Goal: Check status: Check status

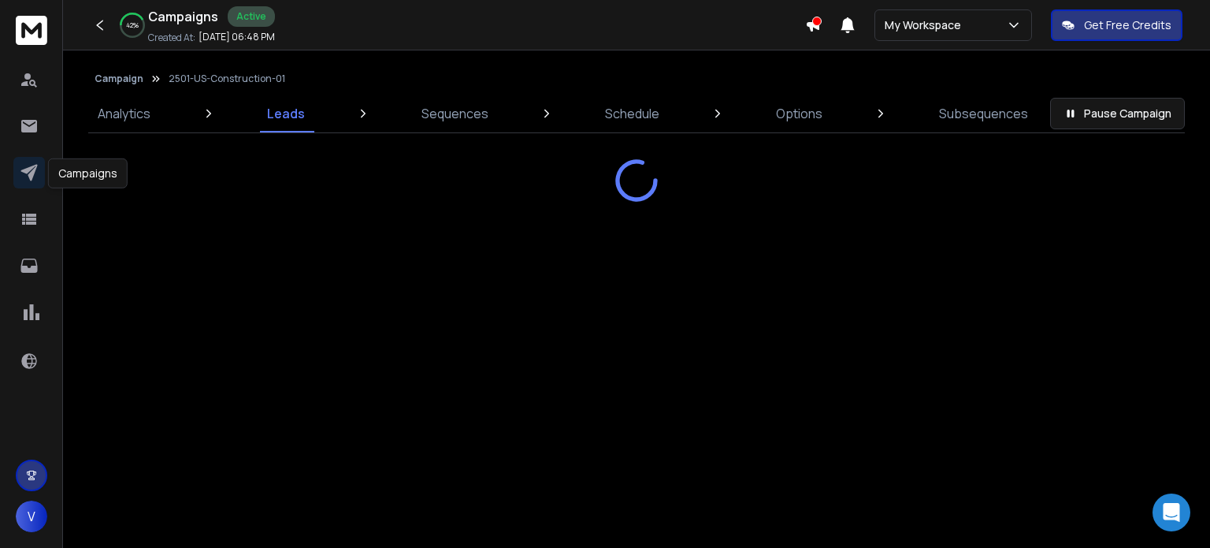
click at [17, 177] on link at bounding box center [29, 173] width 32 height 32
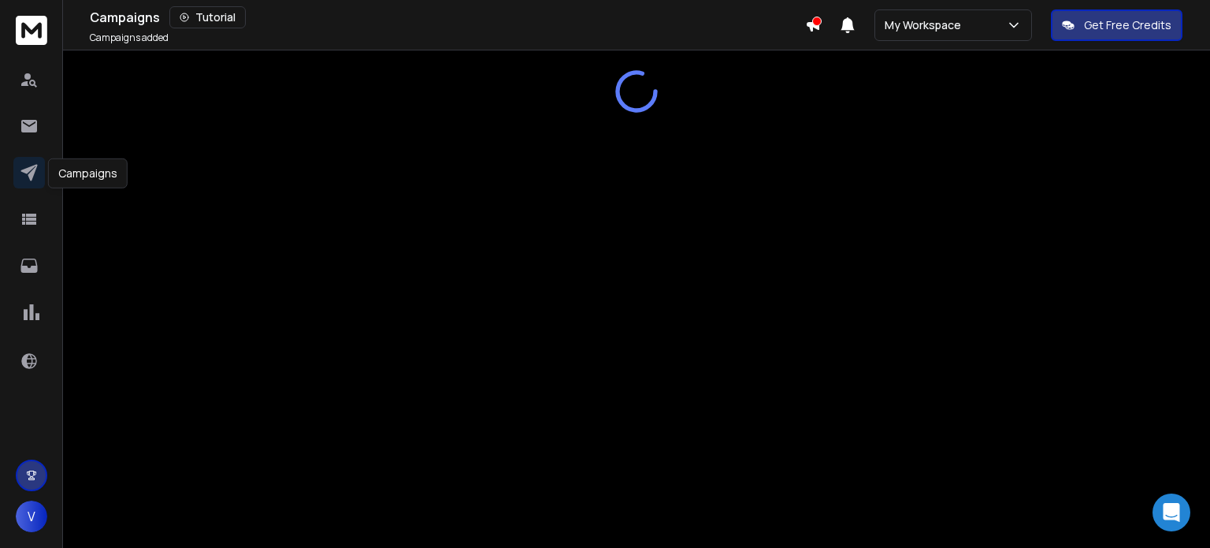
click at [29, 170] on icon at bounding box center [28, 173] width 17 height 17
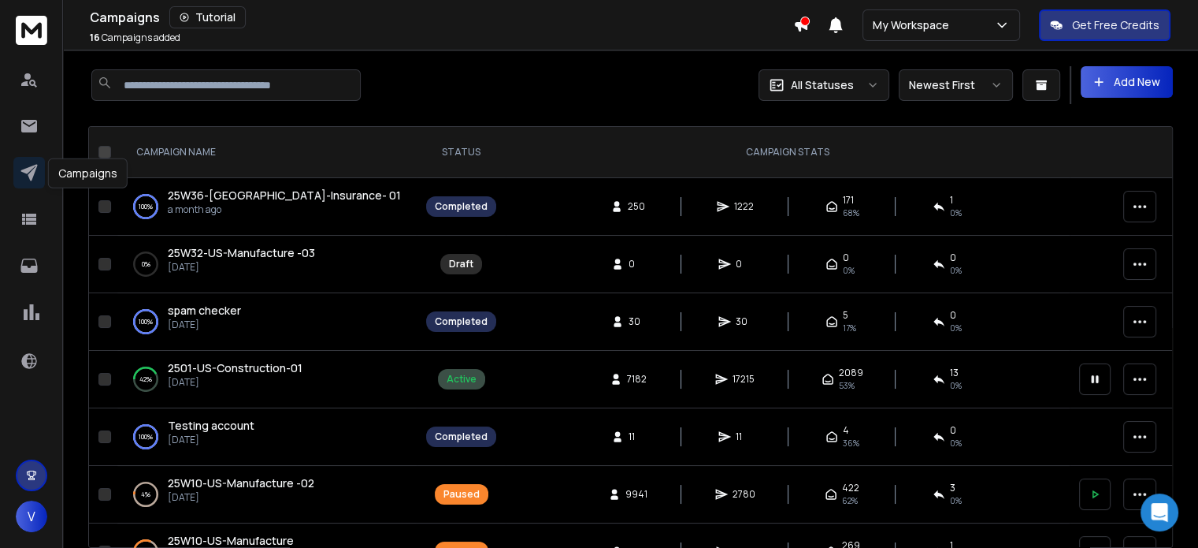
click at [258, 193] on span "25W36-[GEOGRAPHIC_DATA]-Insurance- 01" at bounding box center [284, 195] width 233 height 15
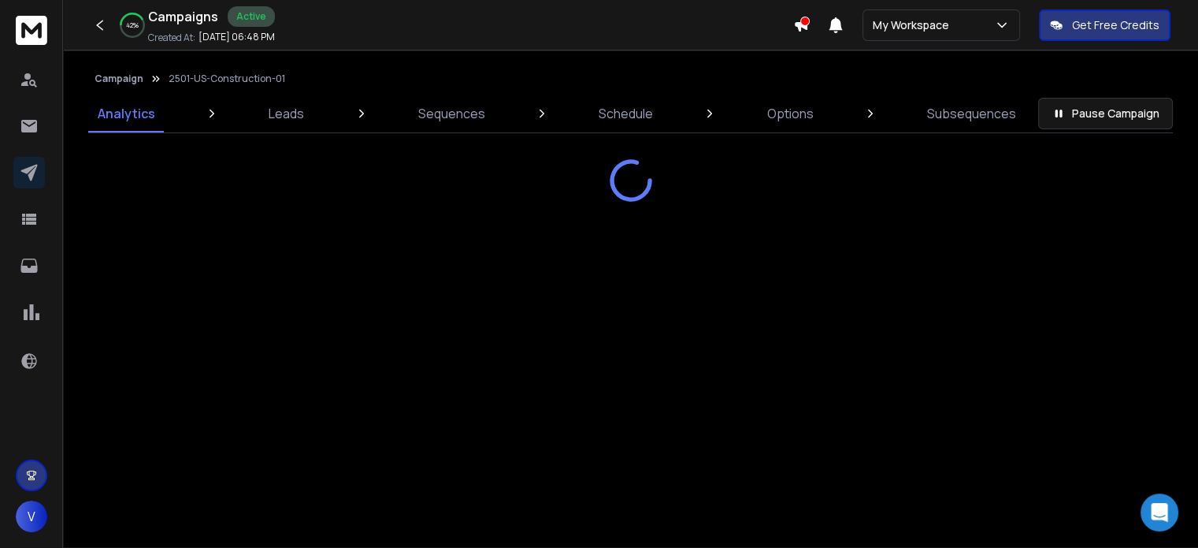
drag, startPoint x: 337, startPoint y: 90, endPoint x: 162, endPoint y: 73, distance: 176.5
click at [162, 73] on div "Campaign 2501-US-Construction-01" at bounding box center [630, 78] width 1085 height 25
copy p "2501-US-Construction-01"
